Goal: Task Accomplishment & Management: Manage account settings

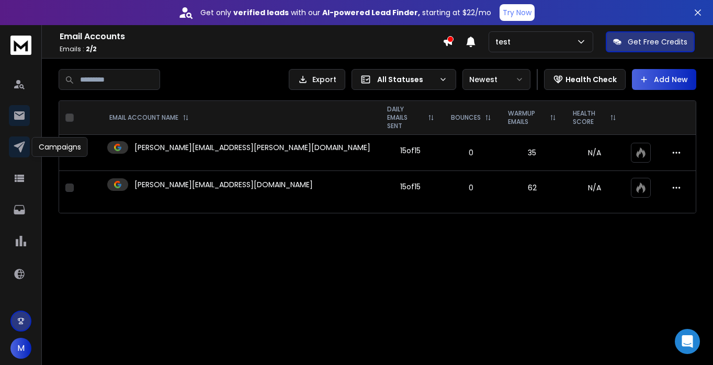
click at [24, 142] on icon at bounding box center [19, 146] width 11 height 11
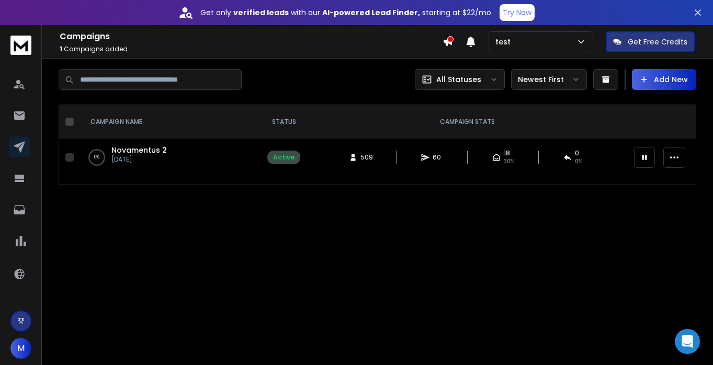
click at [212, 159] on div "0 % Novamentus 2 [DATE]" at bounding box center [169, 157] width 162 height 25
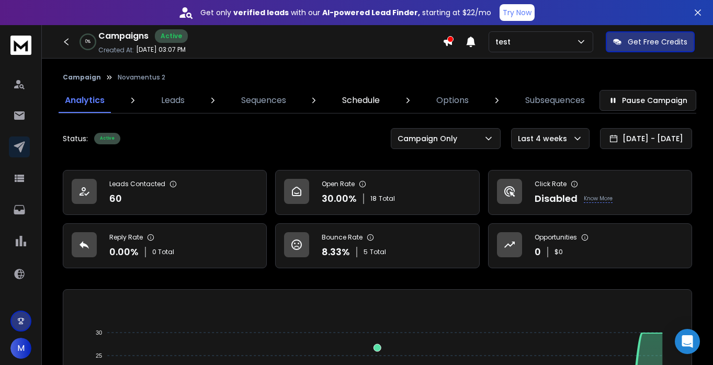
click at [366, 100] on p "Schedule" at bounding box center [361, 100] width 38 height 13
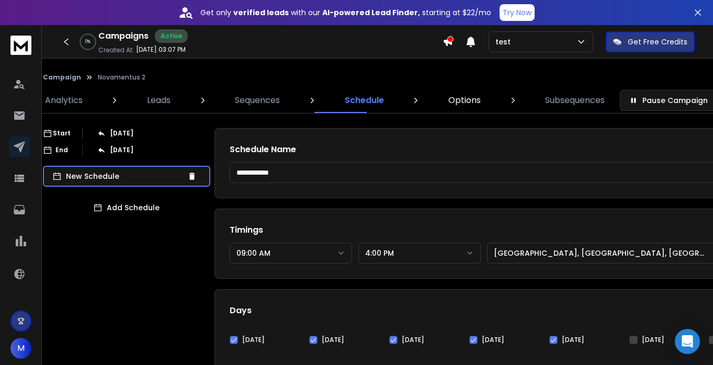
click at [451, 103] on p "Options" at bounding box center [464, 100] width 32 height 13
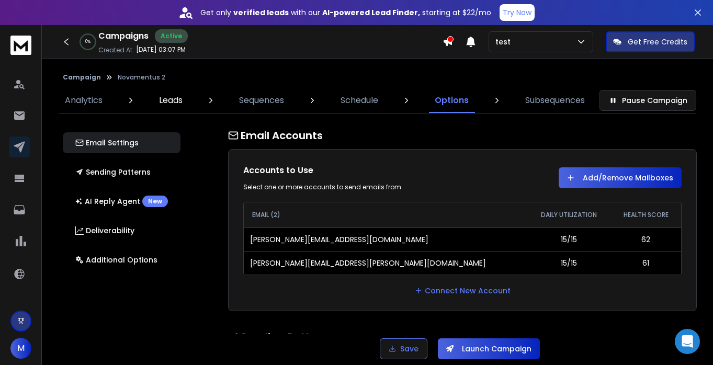
click at [162, 104] on p "Leads" at bounding box center [171, 100] width 24 height 13
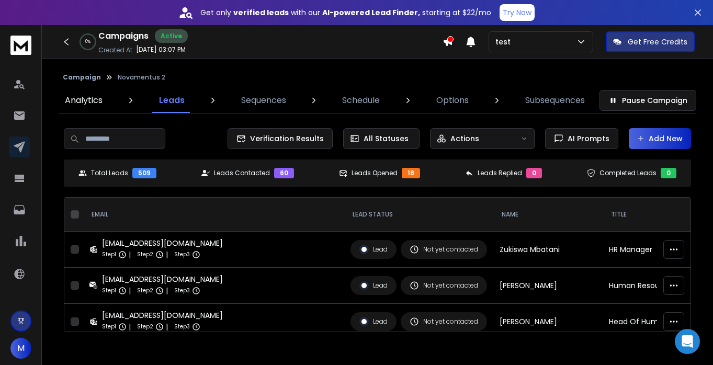
click at [86, 104] on p "Analytics" at bounding box center [84, 100] width 38 height 13
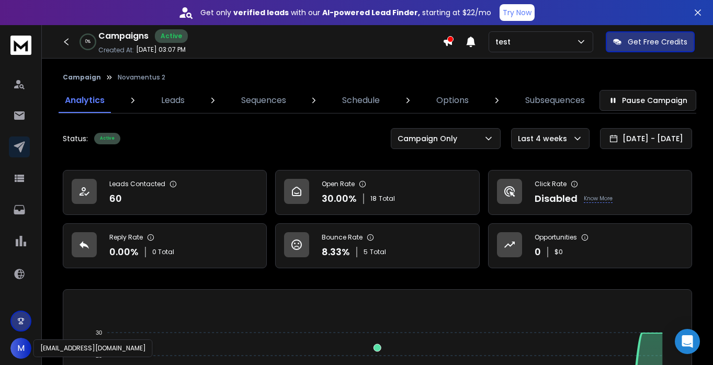
click at [20, 349] on span "M" at bounding box center [20, 348] width 21 height 21
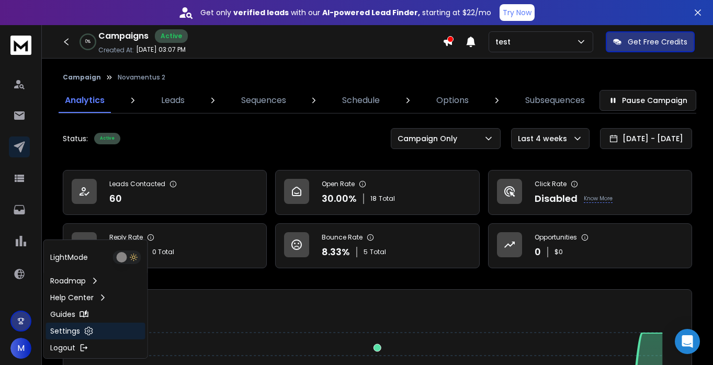
click at [75, 328] on p "Settings" at bounding box center [65, 331] width 30 height 10
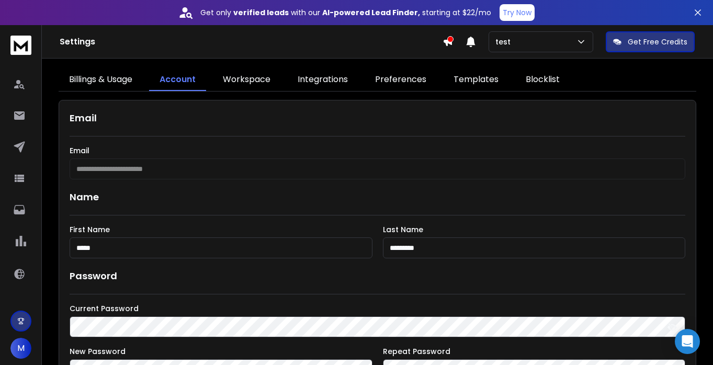
click at [248, 83] on link "Workspace" at bounding box center [246, 80] width 69 height 22
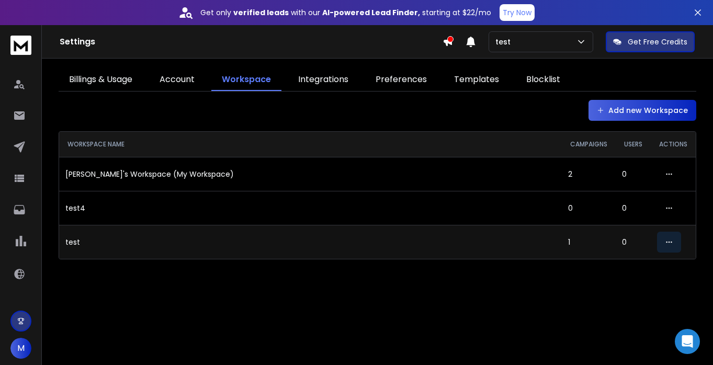
click at [670, 239] on icon "button" at bounding box center [669, 242] width 7 height 7
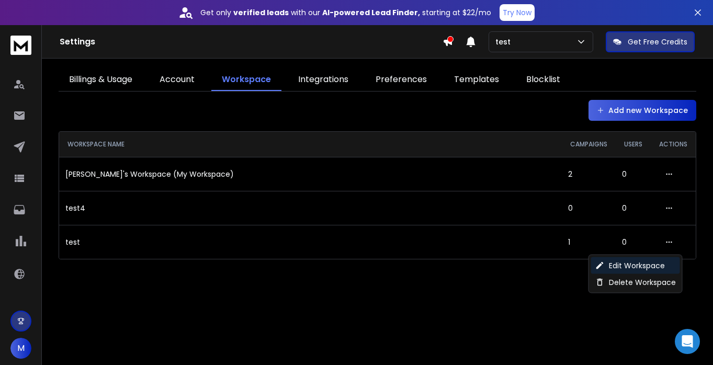
click at [642, 265] on p "Edit Workspace" at bounding box center [637, 266] width 56 height 10
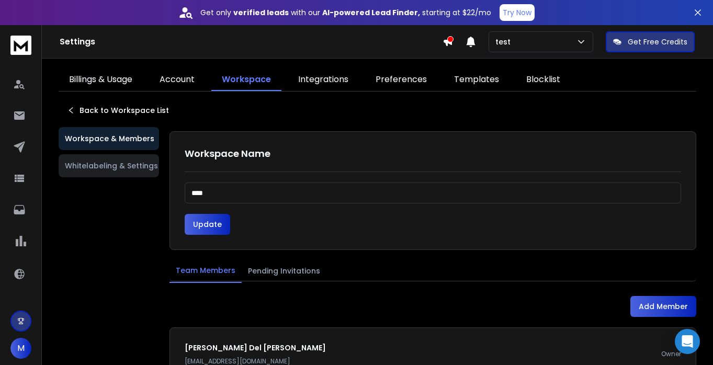
drag, startPoint x: 269, startPoint y: 192, endPoint x: 170, endPoint y: 178, distance: 100.8
click at [170, 178] on div "Workspace Name **** Update" at bounding box center [433, 190] width 527 height 119
type input "**********"
click at [313, 158] on h1 "Workspace Name" at bounding box center [433, 154] width 497 height 15
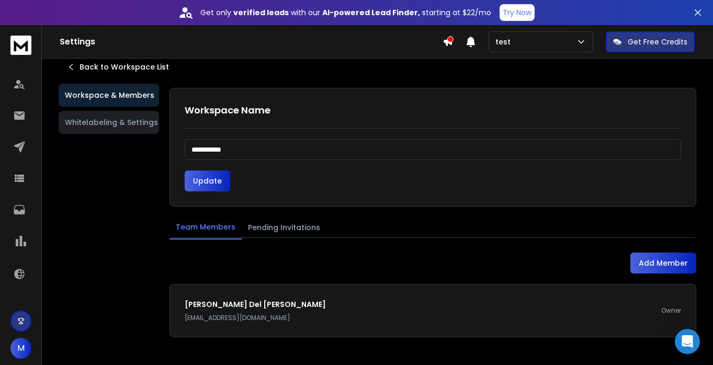
click at [204, 178] on button "Update" at bounding box center [208, 181] width 46 height 21
